Goal: Task Accomplishment & Management: Manage account settings

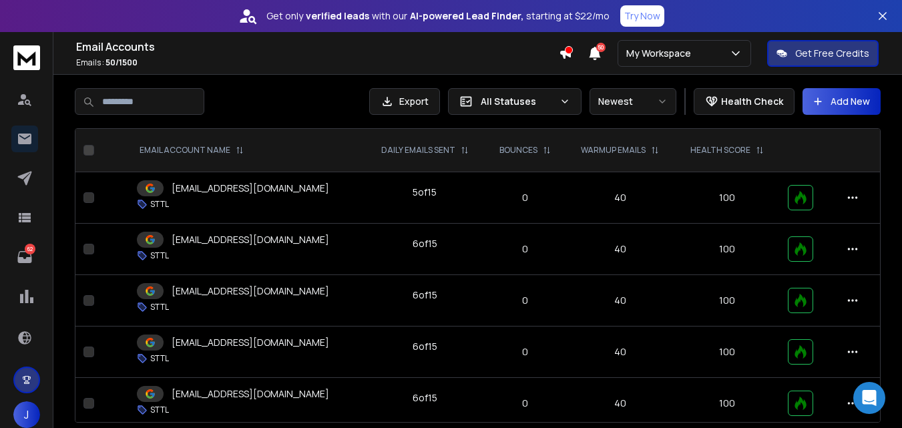
click at [854, 99] on button "Add New" at bounding box center [841, 101] width 78 height 27
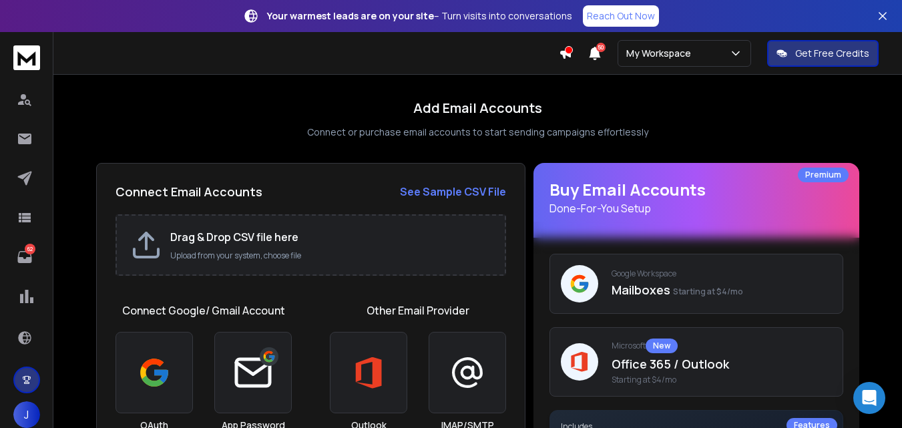
click at [156, 380] on icon at bounding box center [153, 372] width 33 height 40
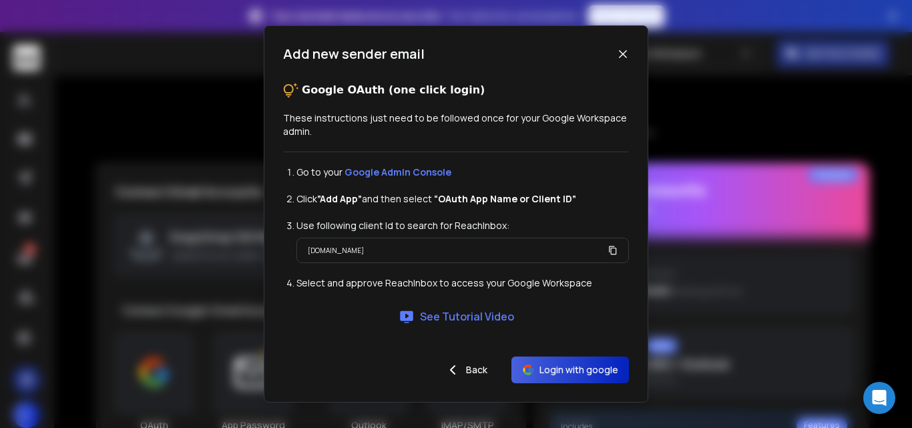
click at [541, 368] on button "Login with google" at bounding box center [569, 369] width 117 height 27
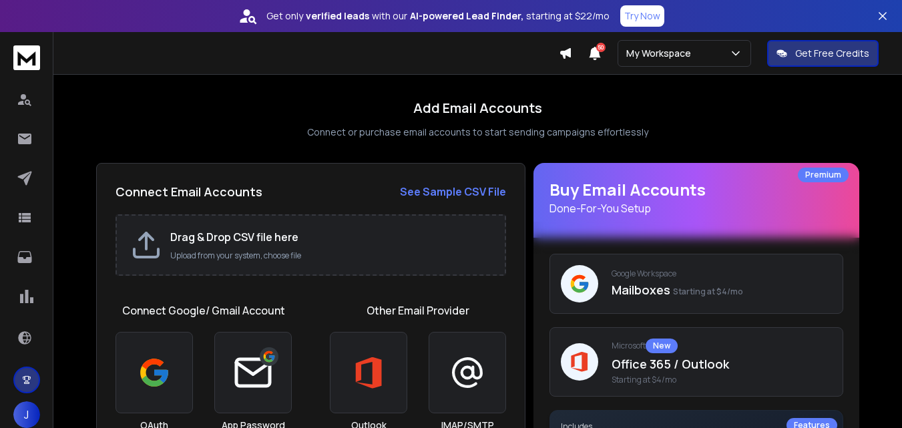
click at [146, 348] on div at bounding box center [153, 372] width 77 height 81
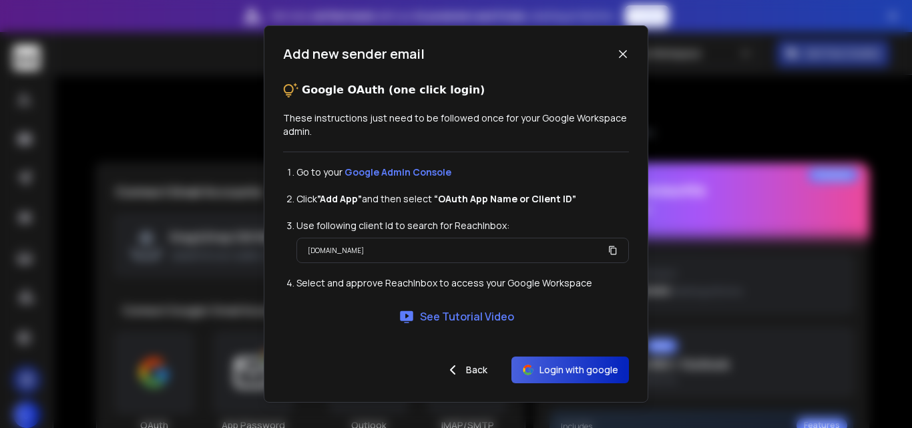
click at [545, 367] on button "Login with google" at bounding box center [569, 369] width 117 height 27
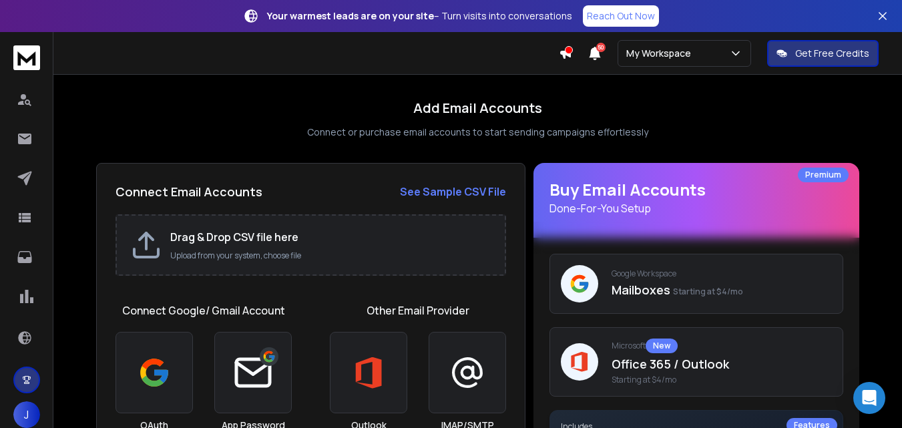
click at [129, 385] on div at bounding box center [153, 372] width 77 height 81
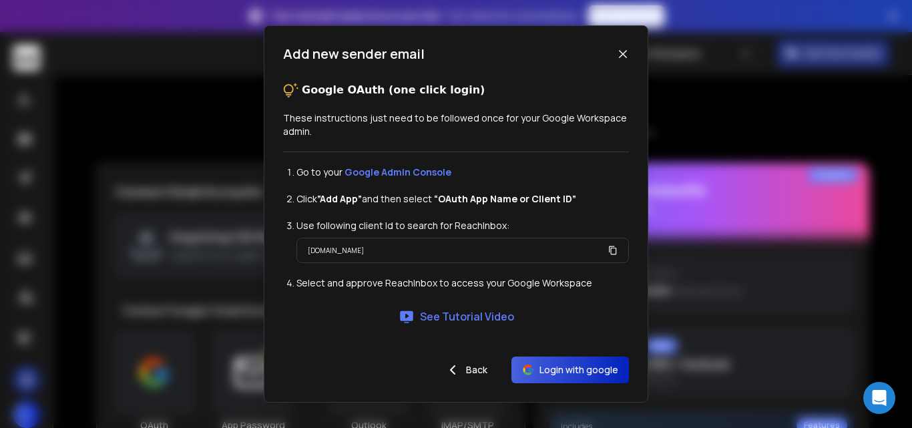
click at [529, 363] on button "Login with google" at bounding box center [569, 369] width 117 height 27
